Goal: Task Accomplishment & Management: Manage account settings

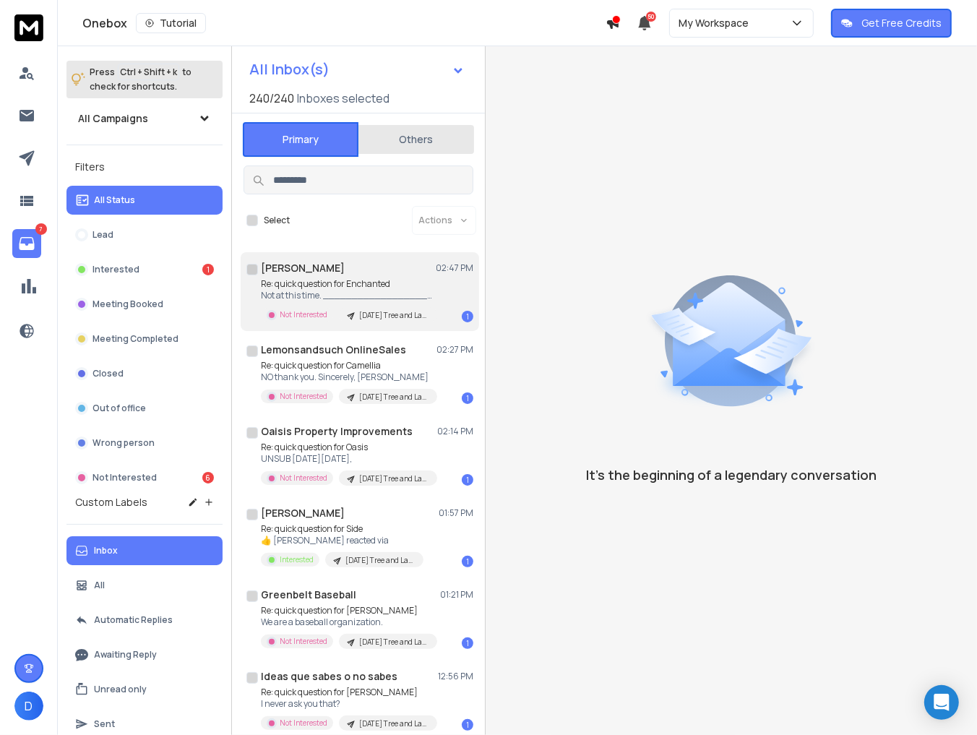
click at [343, 286] on p "Re: quick question for Enchanted" at bounding box center [347, 284] width 173 height 12
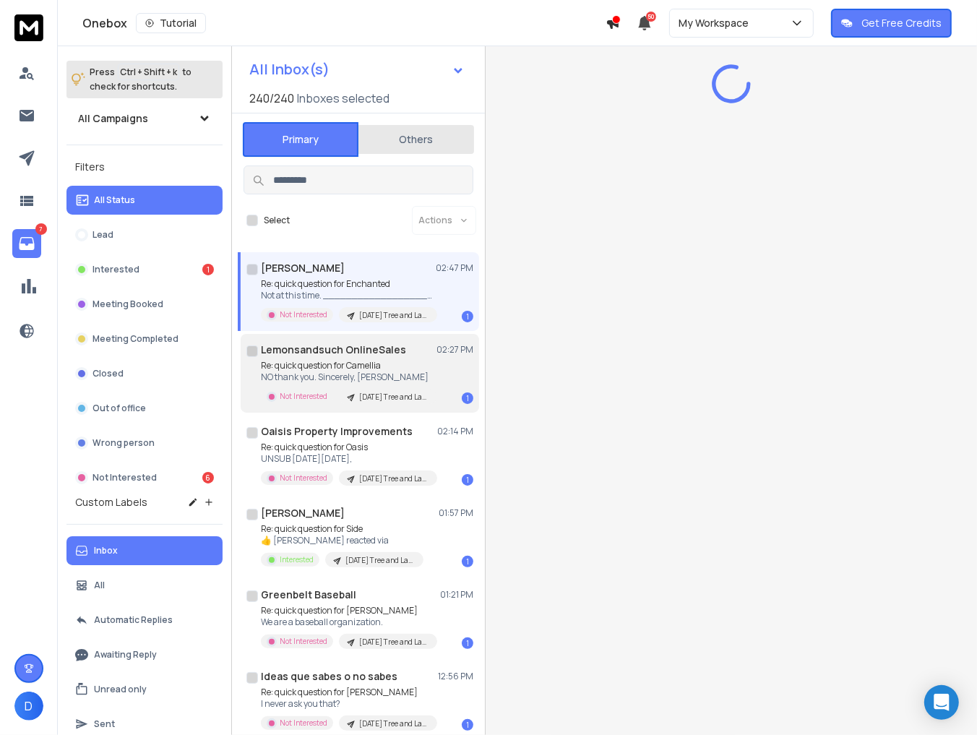
click at [350, 374] on p "NO thank you. Sincerely, [PERSON_NAME]" at bounding box center [347, 377] width 173 height 12
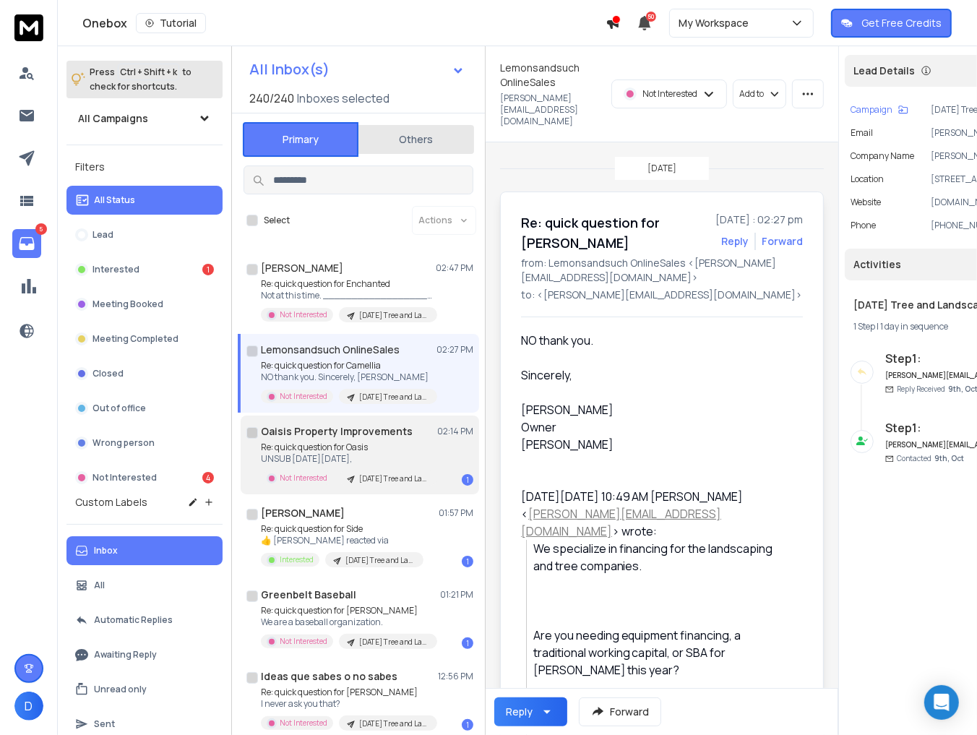
click at [332, 439] on div "Oaisis Property Improvements 02:14 PM Re: quick question for Oasis UNSUB [DATE]…" at bounding box center [367, 454] width 212 height 61
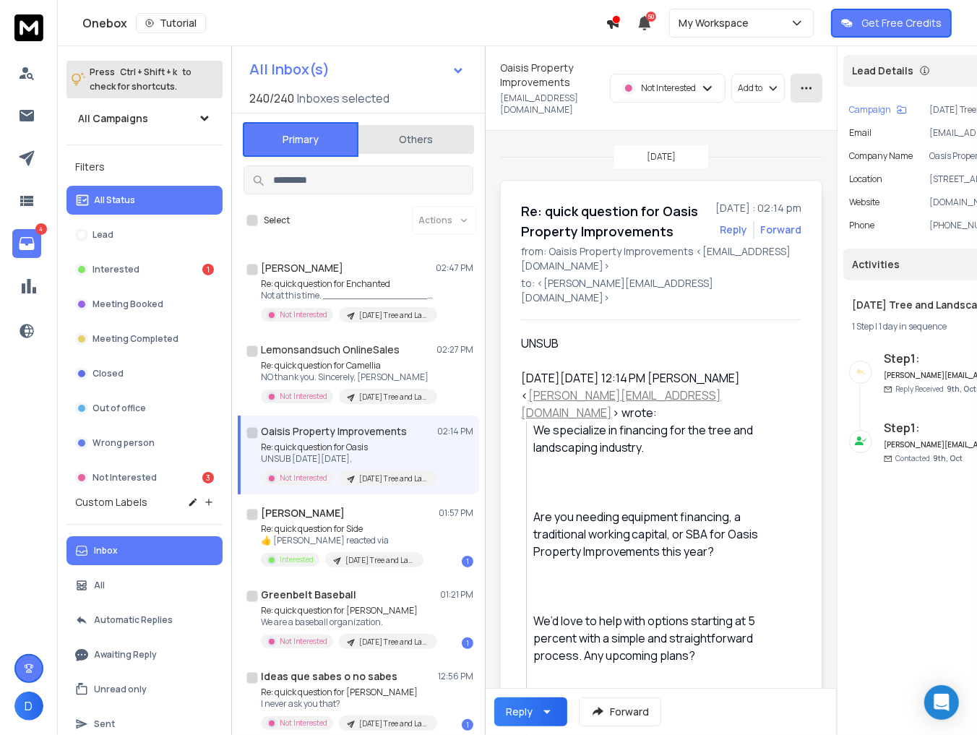
click at [822, 76] on button "button" at bounding box center [807, 88] width 32 height 29
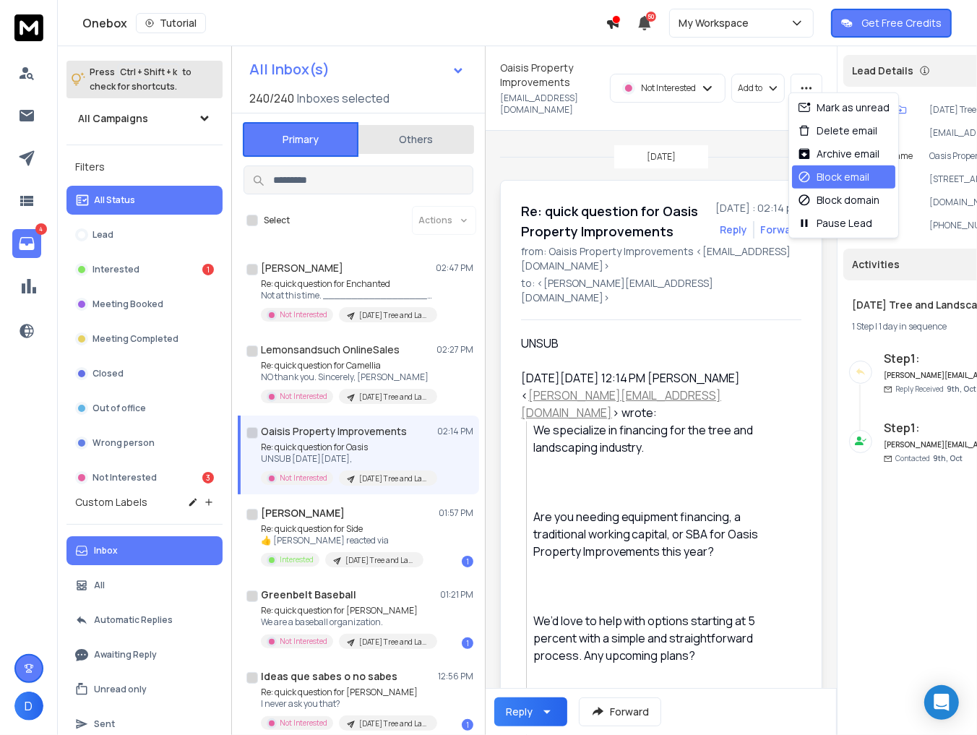
click at [847, 172] on div "Block email" at bounding box center [834, 177] width 72 height 14
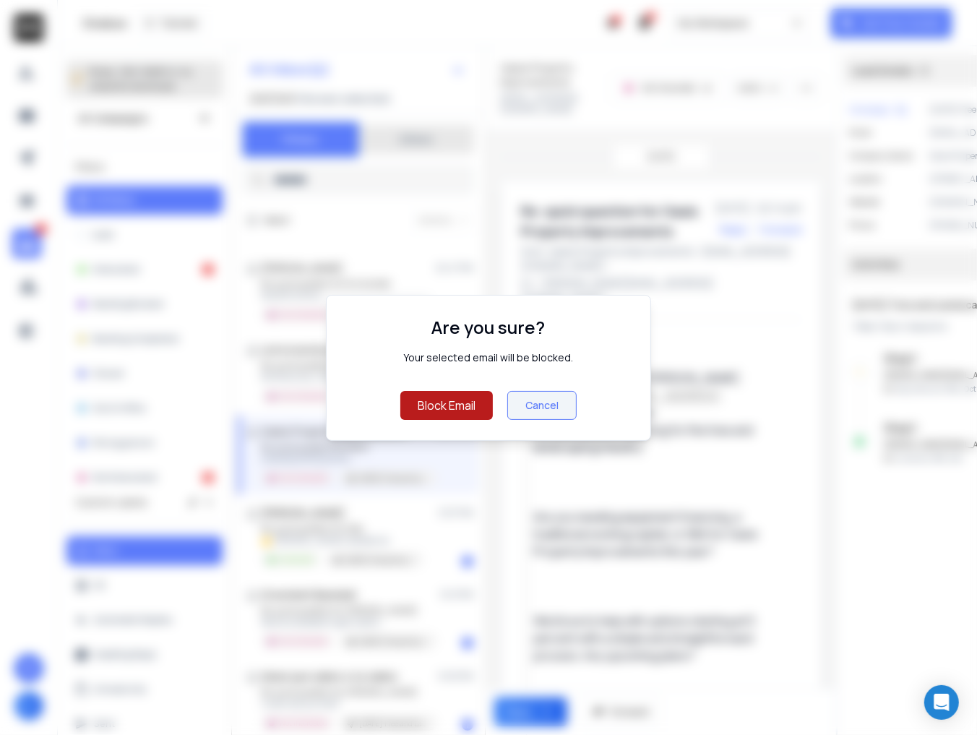
click at [450, 398] on button "Block Email" at bounding box center [446, 405] width 93 height 29
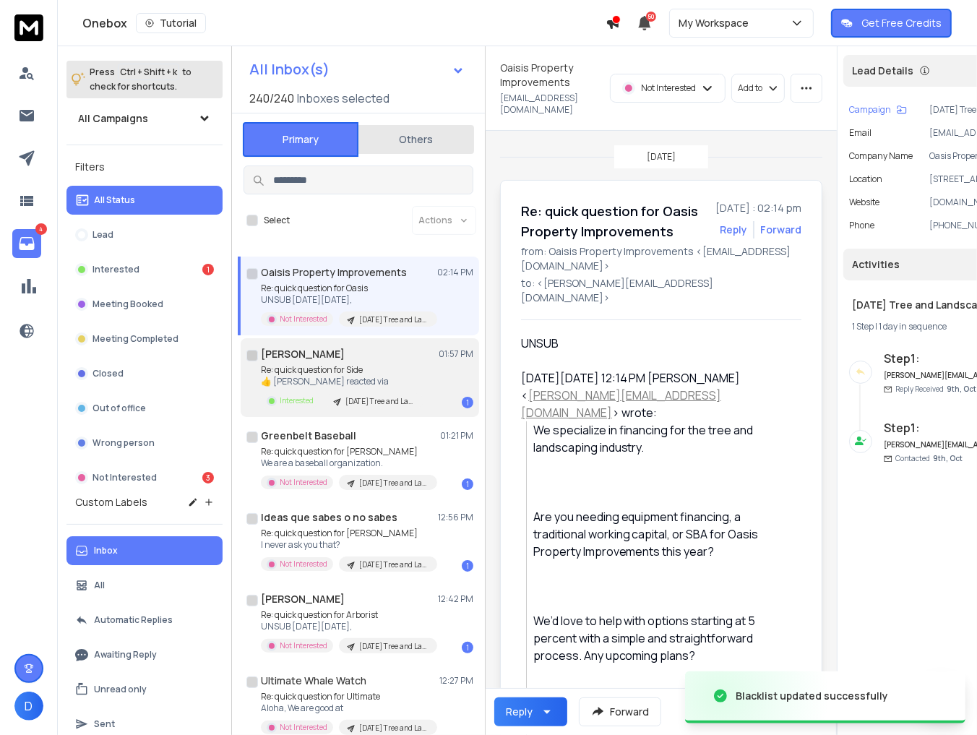
scroll to position [160, 0]
click at [377, 363] on p "Re: quick question for Side" at bounding box center [342, 369] width 163 height 12
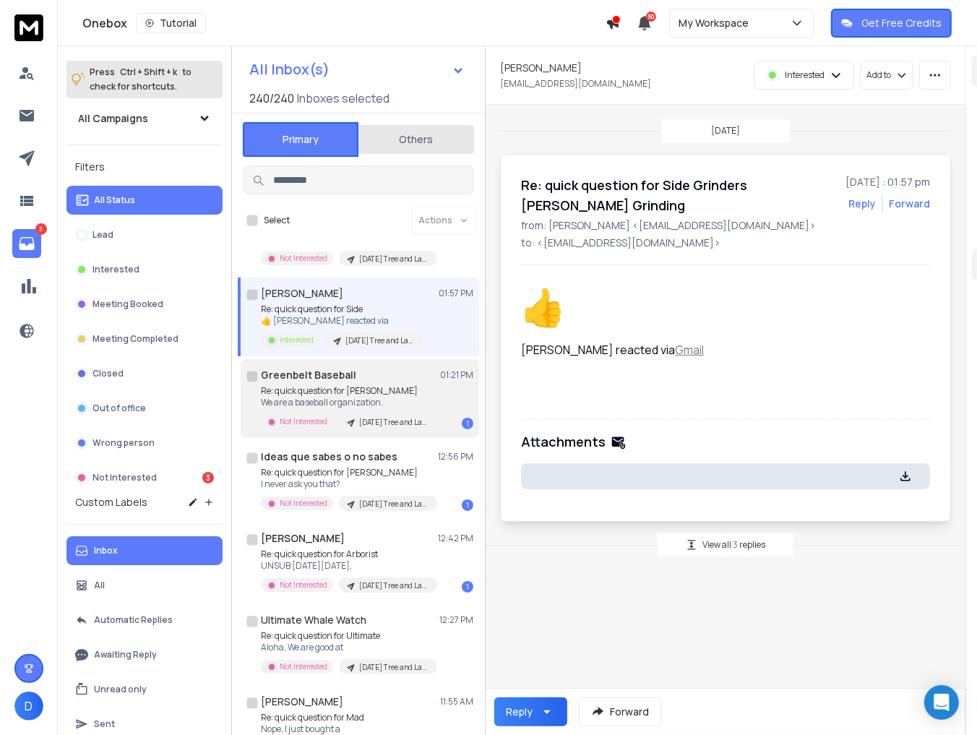
scroll to position [241, 0]
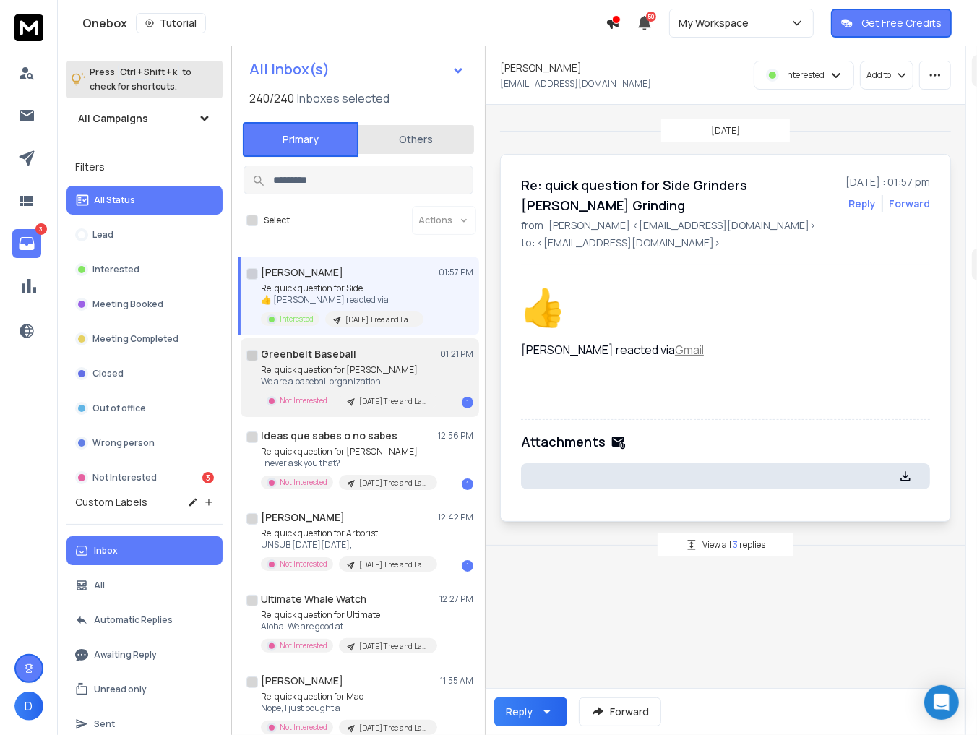
click at [388, 369] on p "Re: quick question for [PERSON_NAME]" at bounding box center [347, 370] width 173 height 12
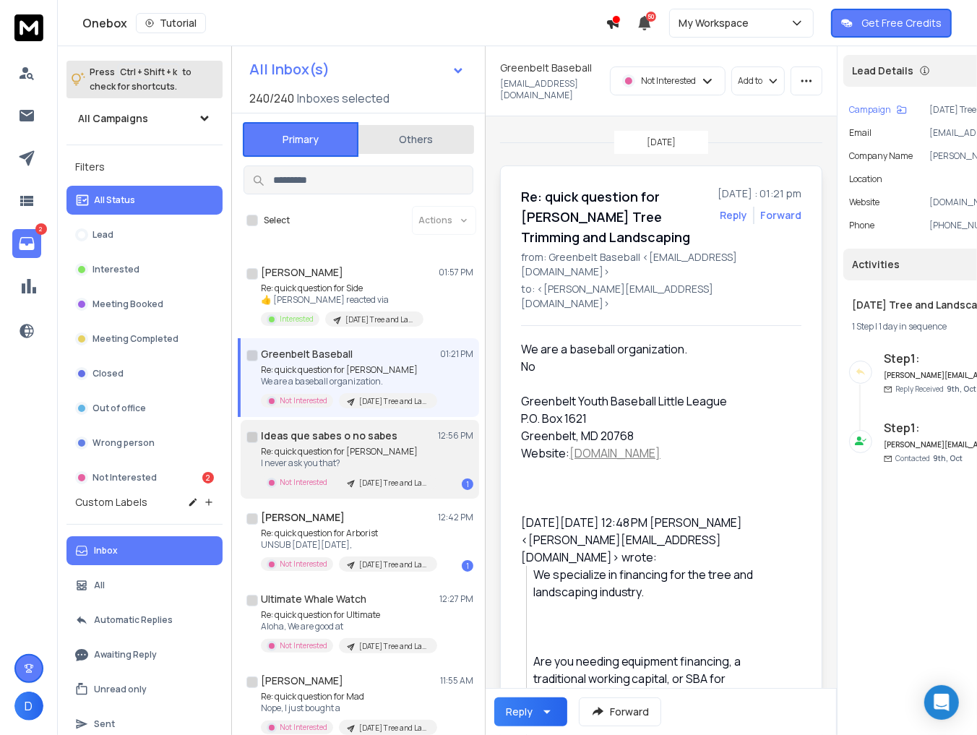
click at [365, 455] on p "Re: quick question for [PERSON_NAME]" at bounding box center [347, 452] width 173 height 12
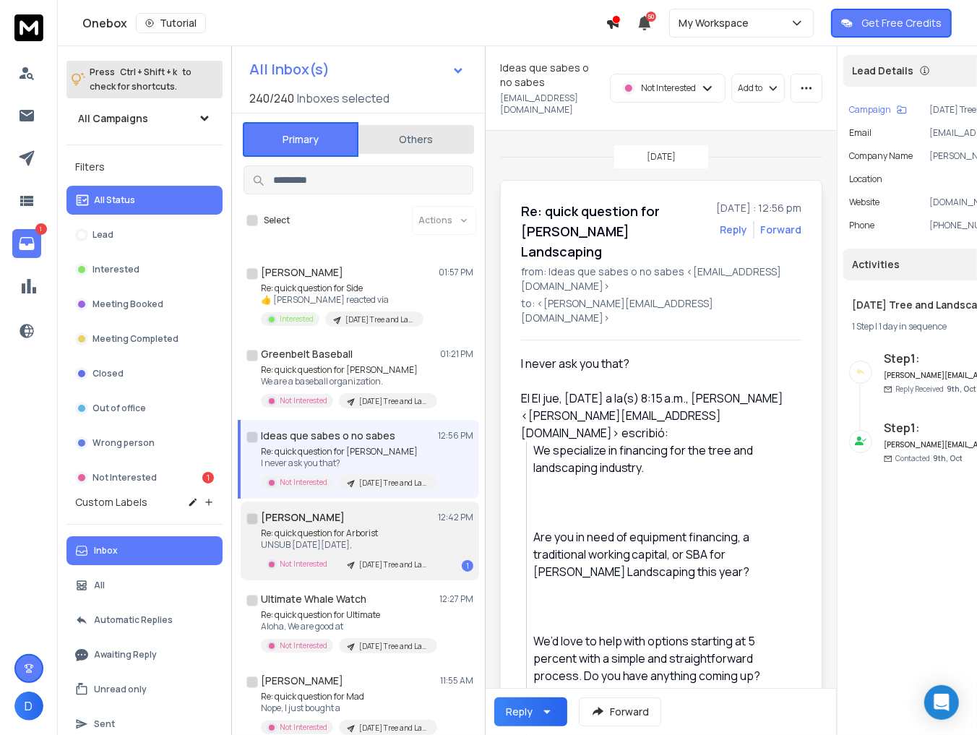
click at [351, 533] on p "Re: quick question for Arborist" at bounding box center [347, 534] width 173 height 12
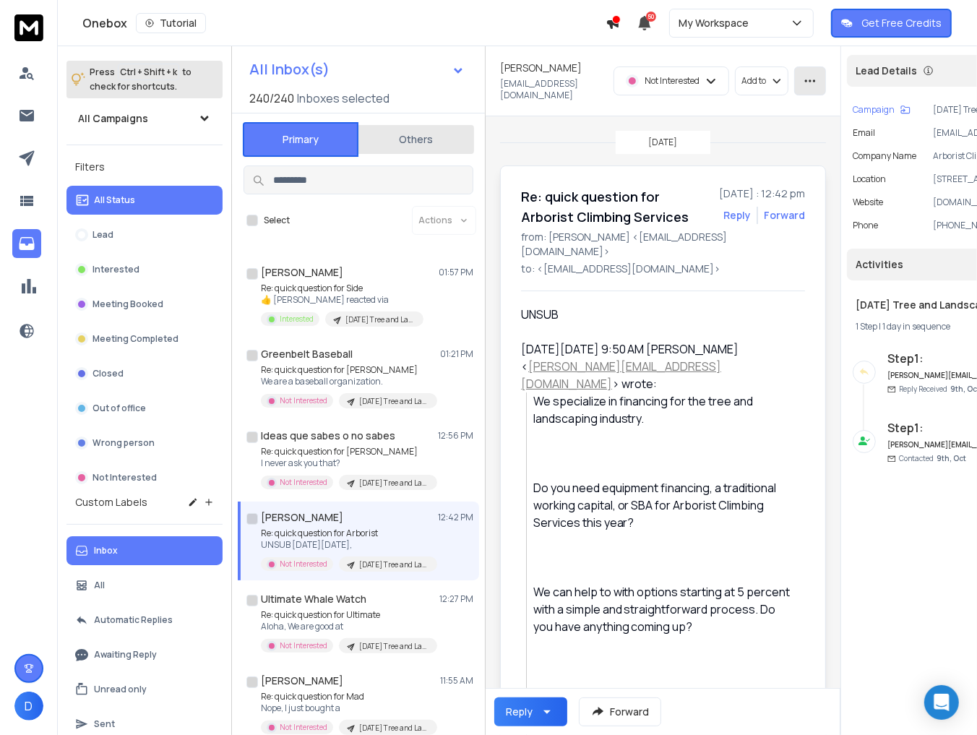
click at [817, 77] on icon "button" at bounding box center [810, 80] width 13 height 13
click at [846, 179] on div "Block email" at bounding box center [835, 177] width 72 height 14
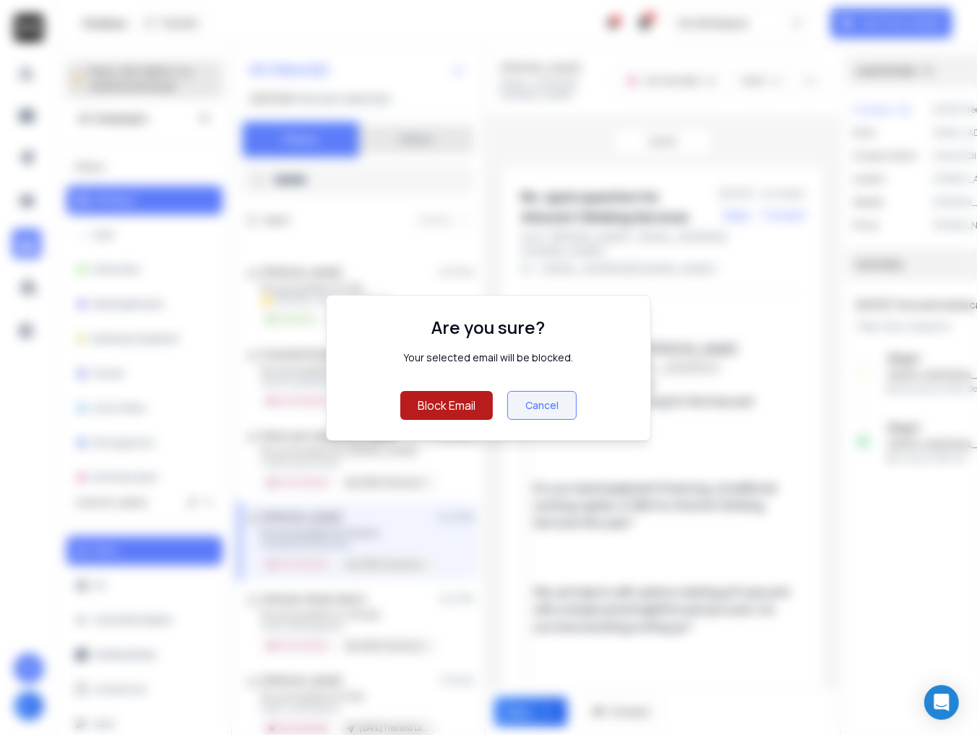
click at [463, 408] on button "Block Email" at bounding box center [446, 405] width 93 height 29
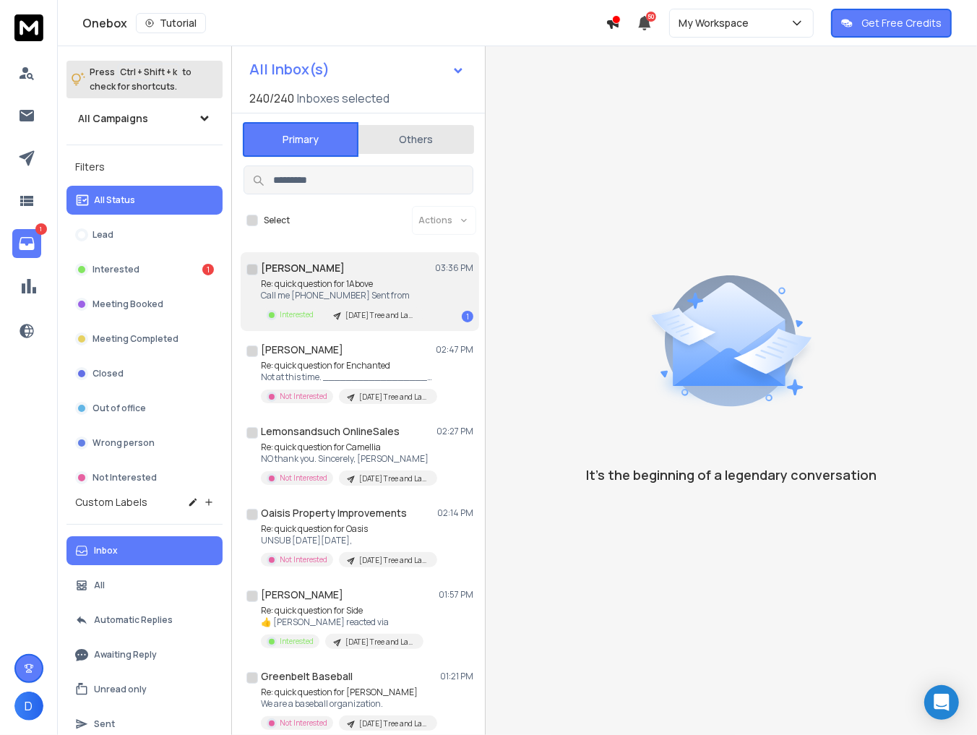
click at [358, 284] on p "Re: quick question for 1Above" at bounding box center [342, 284] width 163 height 12
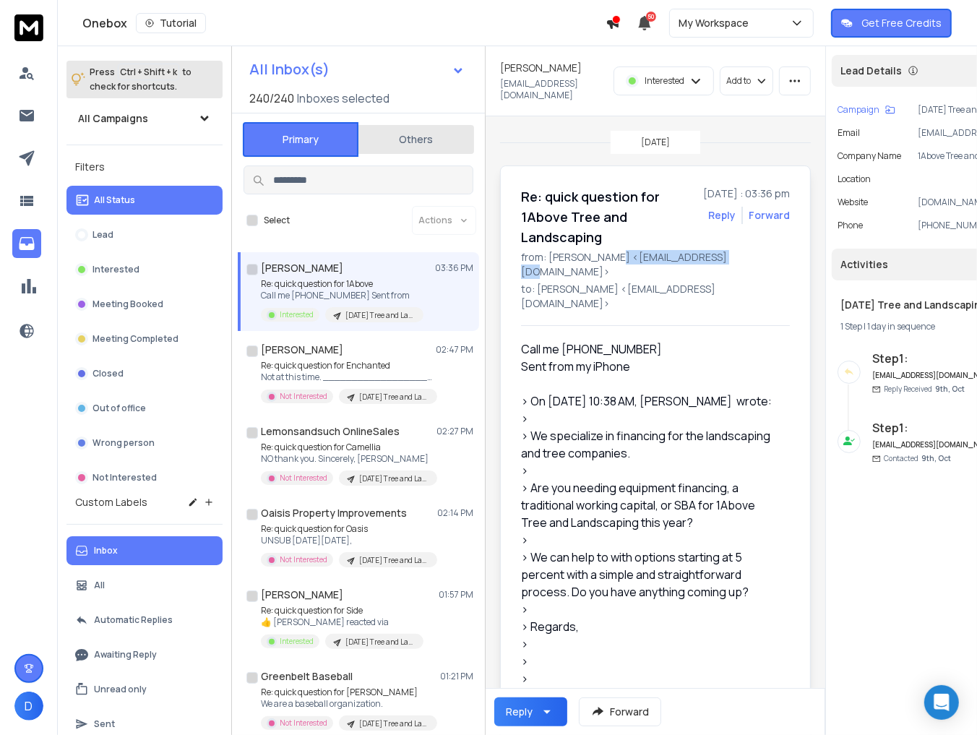
drag, startPoint x: 604, startPoint y: 246, endPoint x: 713, endPoint y: 250, distance: 109.2
click at [713, 250] on p "from: Kyle Nagle <kcnperfection@gmail.com>" at bounding box center [655, 264] width 269 height 29
click at [607, 250] on p "from: Kyle Nagle <kcnperfection@gmail.com>" at bounding box center [655, 264] width 269 height 29
drag, startPoint x: 605, startPoint y: 246, endPoint x: 938, endPoint y: 167, distance: 342.5
click at [727, 250] on p "from: Kyle Nagle <kcnperfection@gmail.com>" at bounding box center [655, 264] width 269 height 29
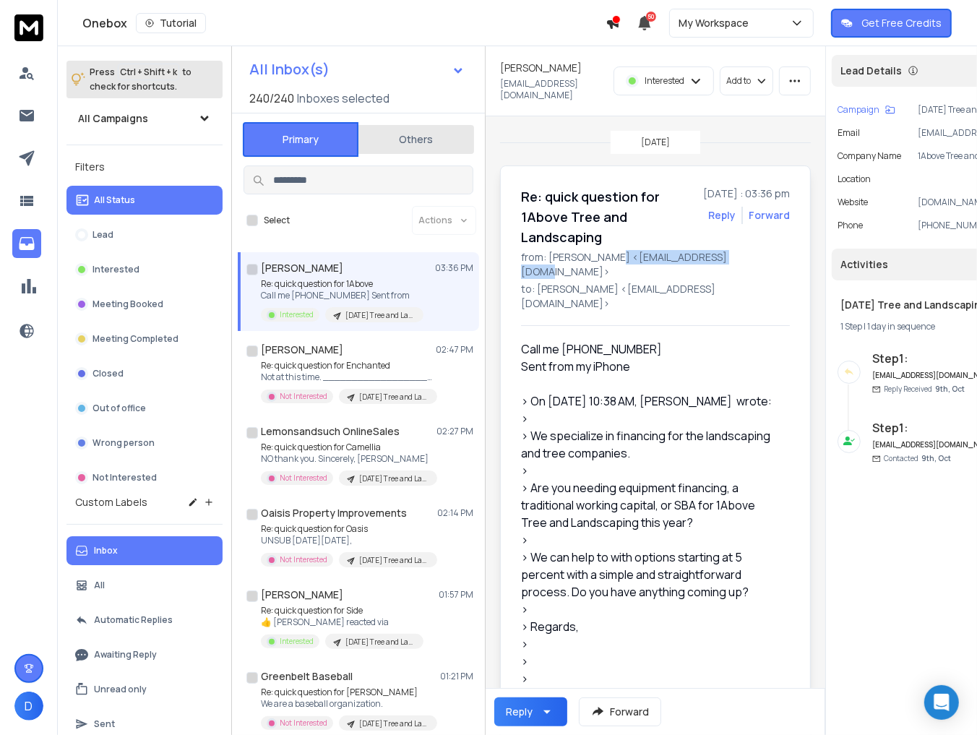
copy p "kcnperfection@gmail.com"
click at [137, 197] on button "All Status" at bounding box center [144, 200] width 156 height 29
